Goal: Task Accomplishment & Management: Manage account settings

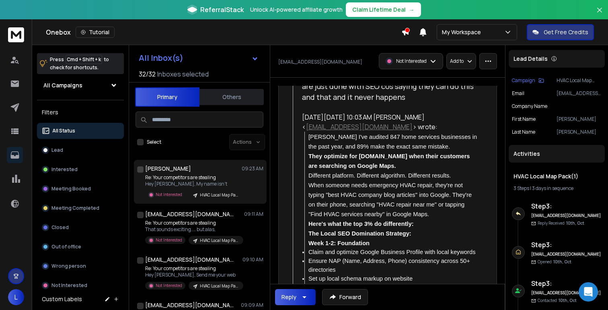
click at [230, 185] on p "Hey [PERSON_NAME], My name isn't" at bounding box center [193, 183] width 96 height 6
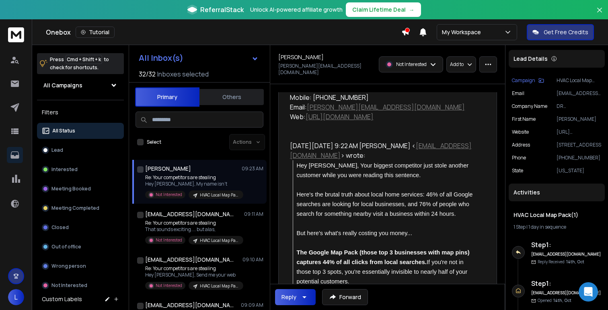
scroll to position [233, 0]
click at [551, 58] on div "Lead Details" at bounding box center [557, 59] width 96 height 18
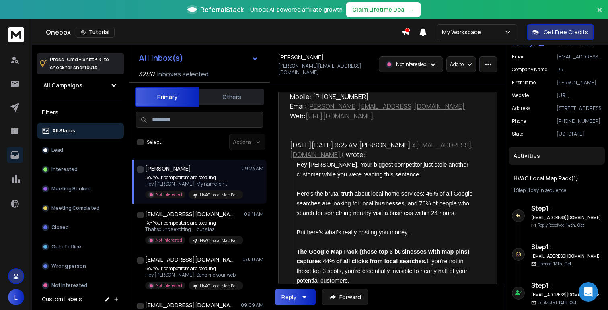
scroll to position [53, 0]
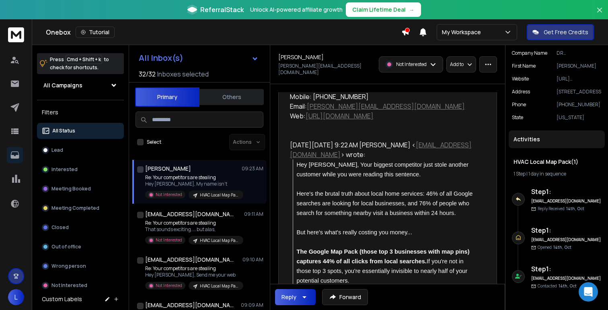
click at [537, 138] on div "Activities" at bounding box center [557, 139] width 96 height 18
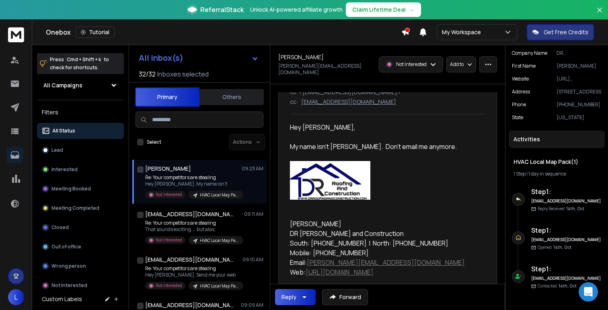
scroll to position [0, 0]
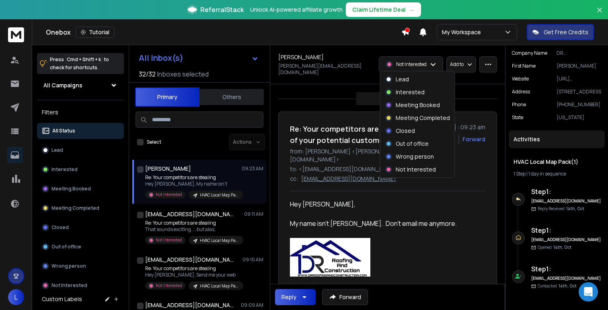
click at [432, 61] on icon at bounding box center [433, 64] width 6 height 6
click at [413, 169] on p "Not Interested" at bounding box center [416, 169] width 40 height 8
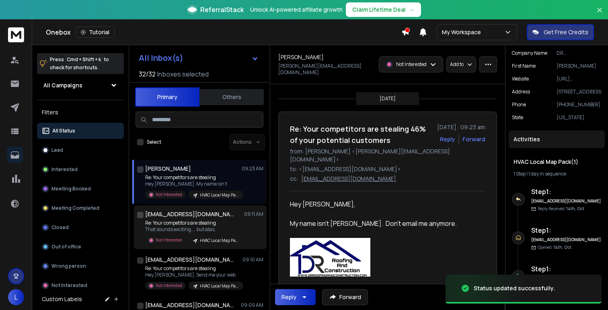
click at [213, 226] on p "That sounds exciting.... but alas," at bounding box center [193, 229] width 96 height 6
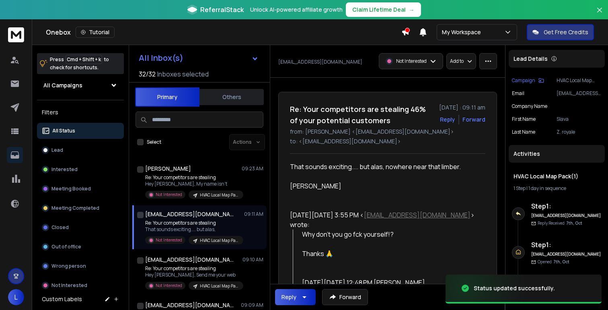
scroll to position [14, 0]
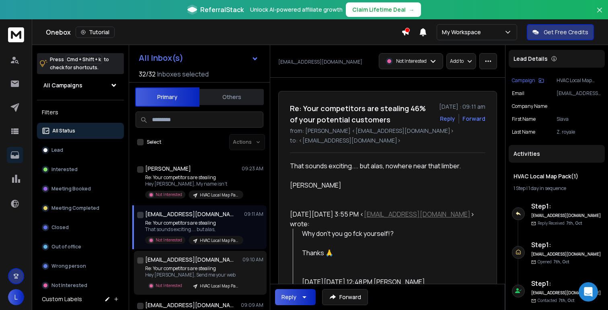
click at [214, 271] on p "Re: Your competitors are stealing" at bounding box center [193, 268] width 96 height 6
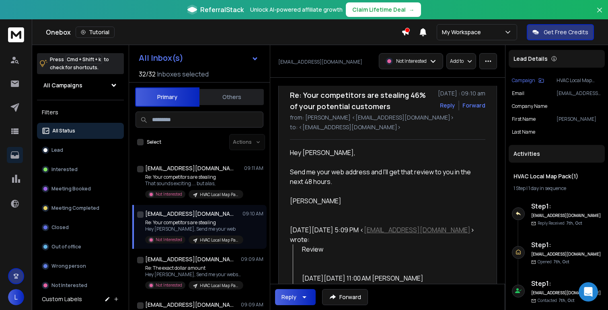
scroll to position [0, 0]
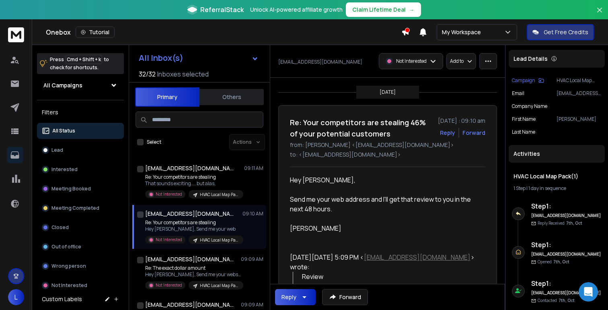
click at [426, 59] on div "Not Interested" at bounding box center [411, 60] width 64 height 15
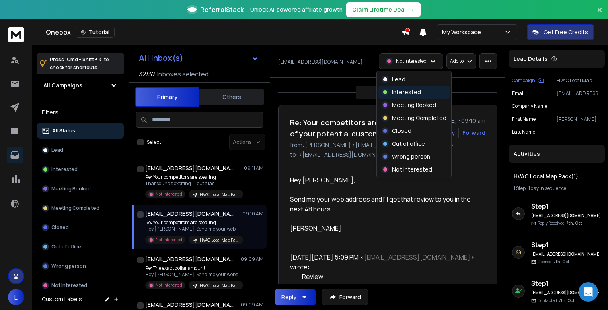
click at [408, 90] on p "Interested" at bounding box center [406, 92] width 29 height 8
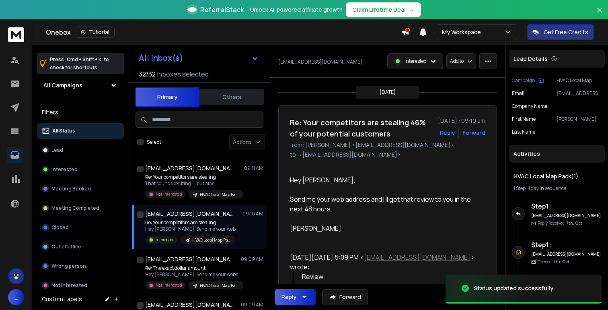
click at [469, 58] on icon at bounding box center [470, 61] width 6 height 6
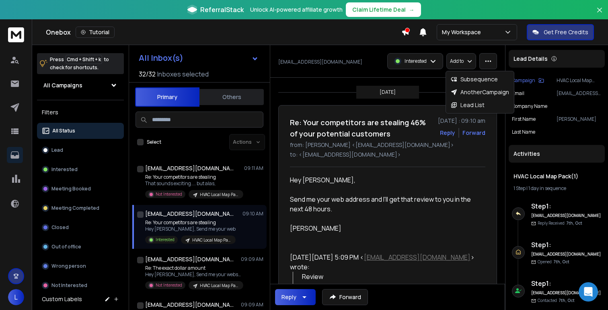
click at [486, 61] on icon "button" at bounding box center [487, 60] width 7 height 7
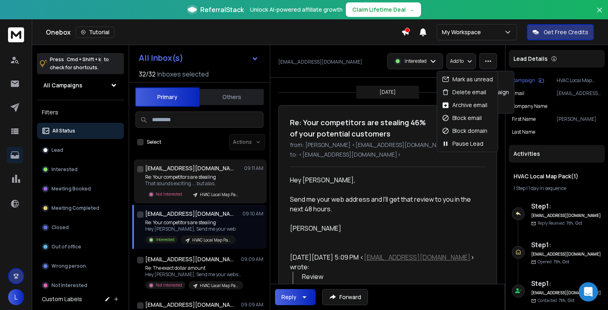
click at [238, 197] on p "HVAC Local Map Pack(1)" at bounding box center [219, 194] width 39 height 6
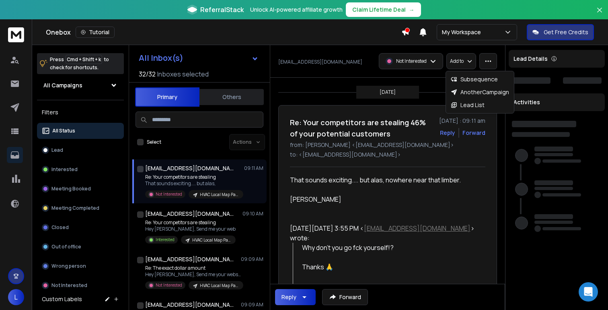
click at [225, 185] on p "That sounds exciting.... but alas," at bounding box center [193, 183] width 96 height 6
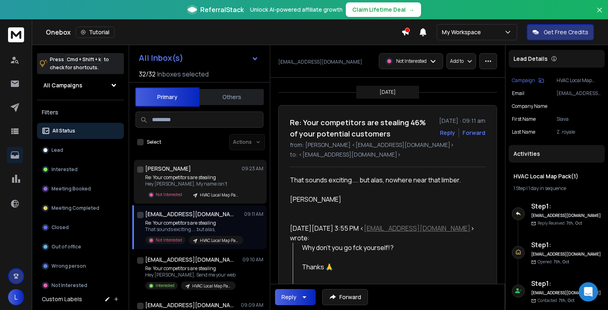
click at [212, 182] on p "Hey [PERSON_NAME], My name isn't" at bounding box center [193, 183] width 96 height 6
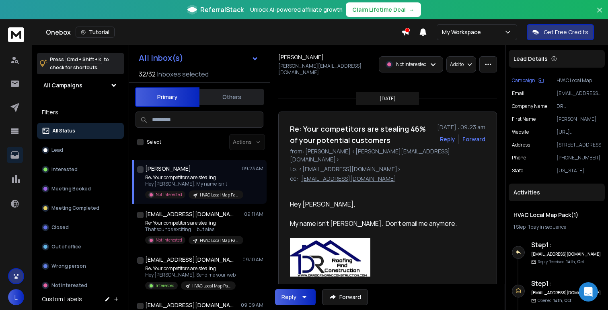
click at [492, 61] on icon "button" at bounding box center [487, 64] width 7 height 7
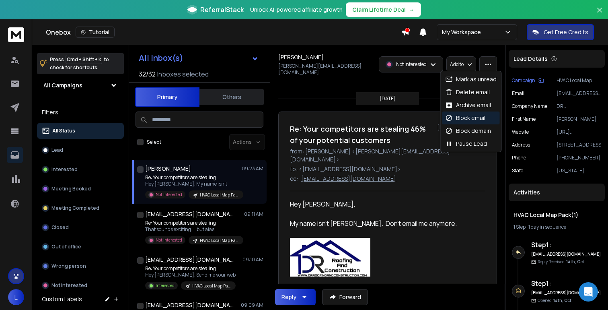
click at [472, 119] on div "Block email" at bounding box center [465, 118] width 40 height 8
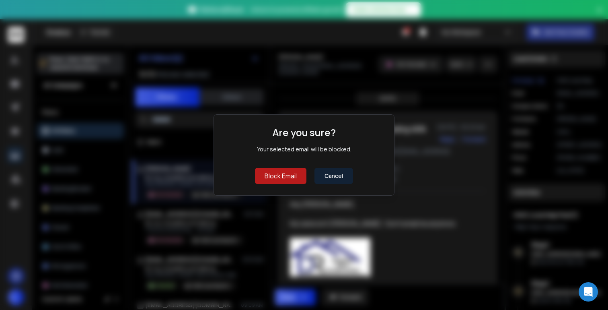
click at [277, 174] on button "Block Email" at bounding box center [280, 176] width 51 height 16
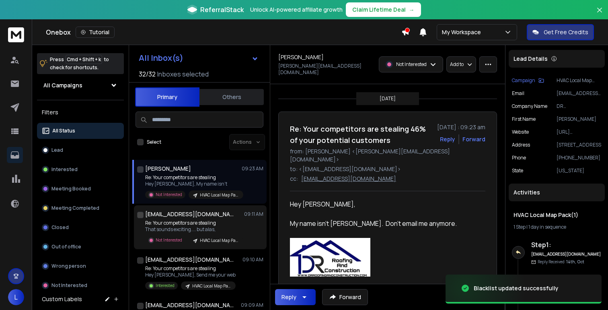
click at [226, 225] on p "Re: Your competitors are stealing" at bounding box center [193, 222] width 96 height 6
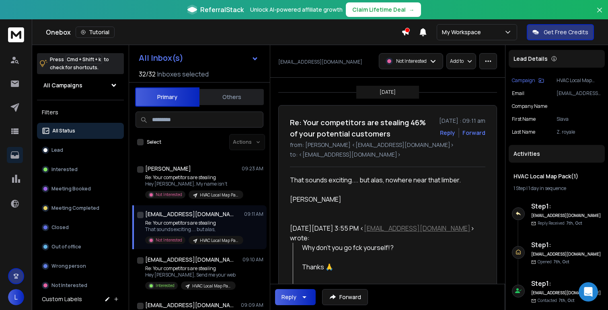
scroll to position [31, 0]
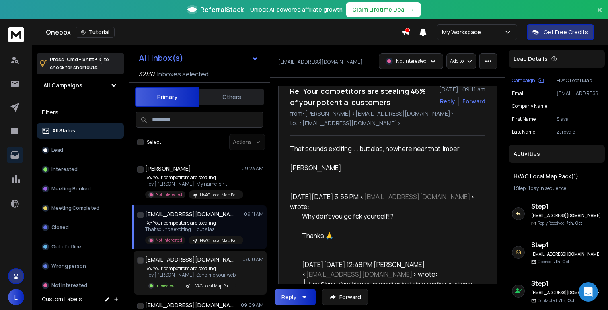
click at [192, 268] on p "Re: Your competitors are stealing" at bounding box center [190, 268] width 90 height 6
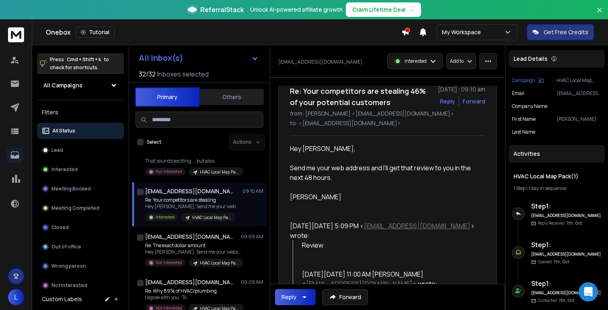
scroll to position [82, 0]
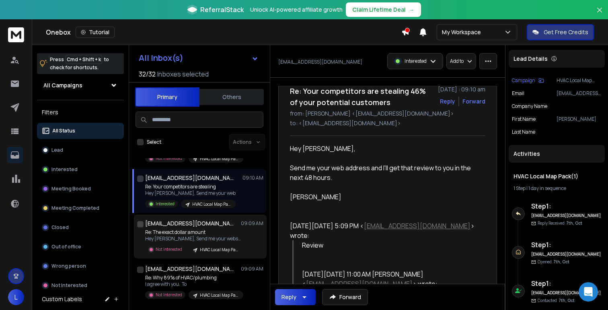
click at [217, 246] on p "HVAC Local Map Pack(1)" at bounding box center [219, 249] width 39 height 6
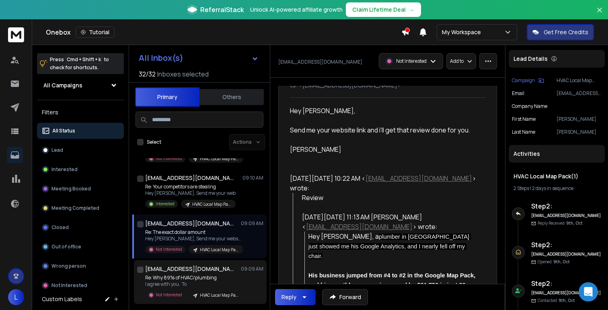
scroll to position [104, 0]
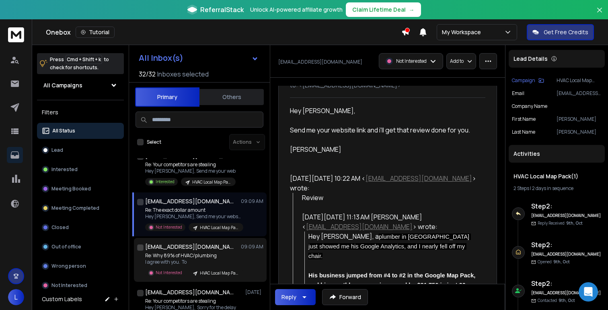
click at [196, 257] on p "Re: Why 89% of HVAC/plumbing" at bounding box center [193, 255] width 96 height 6
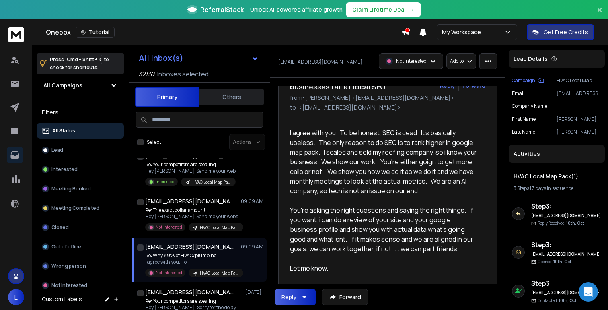
scroll to position [129, 0]
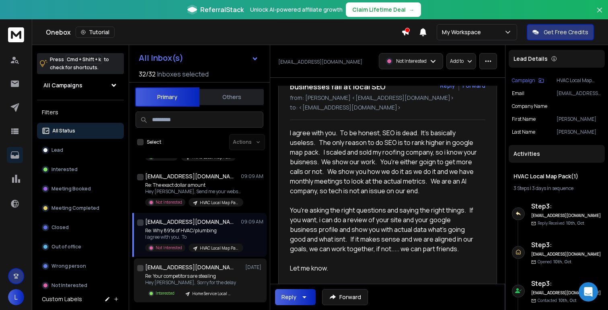
click at [206, 270] on h1 "[EMAIL_ADDRESS][DOMAIN_NAME]" at bounding box center [189, 267] width 88 height 8
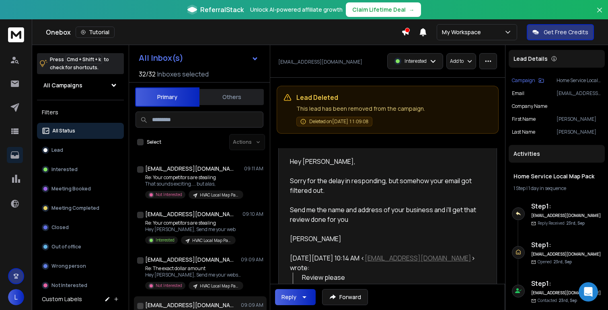
scroll to position [0, 0]
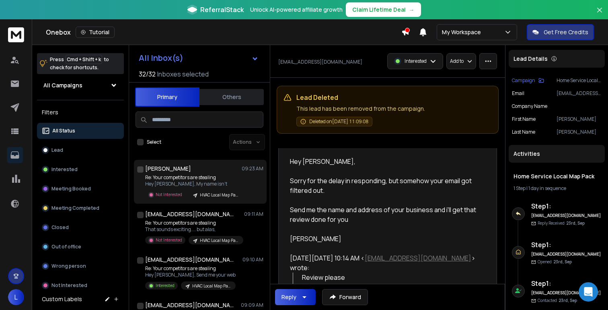
click at [193, 180] on p "Re: Your competitors are stealing" at bounding box center [193, 177] width 96 height 6
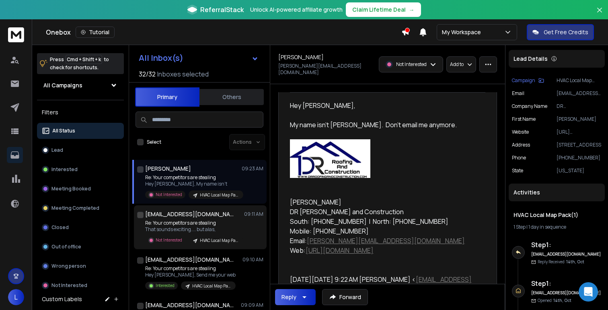
click at [191, 226] on p "That sounds exciting.... but alas," at bounding box center [193, 229] width 96 height 6
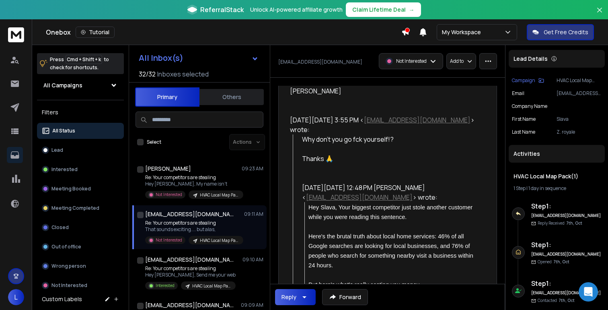
scroll to position [113, 0]
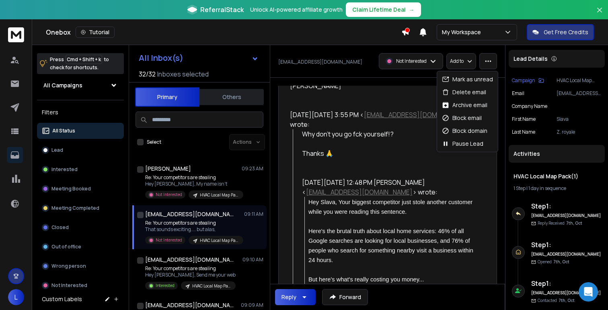
click at [490, 60] on icon "button" at bounding box center [487, 60] width 7 height 7
click at [467, 117] on div "Block email" at bounding box center [462, 118] width 40 height 8
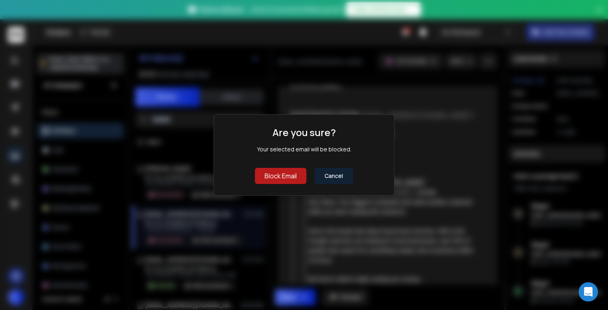
click at [283, 178] on button "Block Email" at bounding box center [280, 176] width 51 height 16
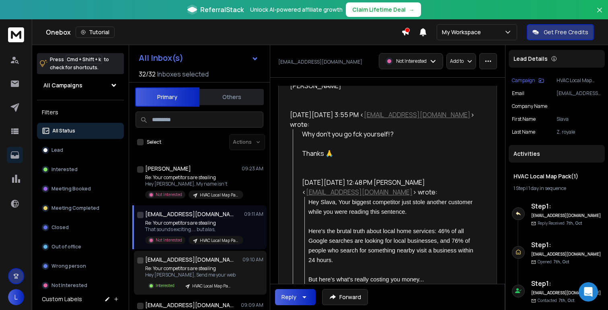
click at [216, 272] on p "Hey [PERSON_NAME], Send me your web" at bounding box center [190, 274] width 90 height 6
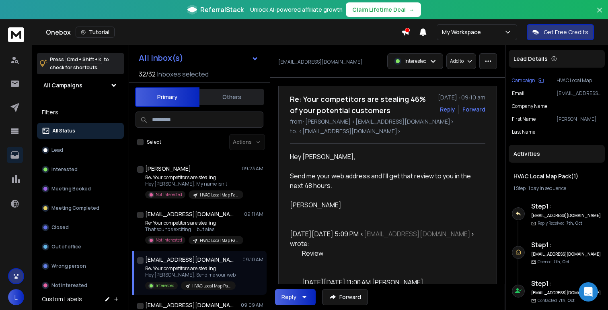
scroll to position [0, 0]
